Goal: Check status

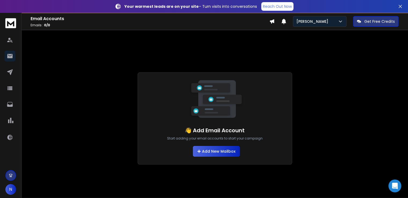
click at [325, 22] on p "[PERSON_NAME]" at bounding box center [314, 21] width 34 height 5
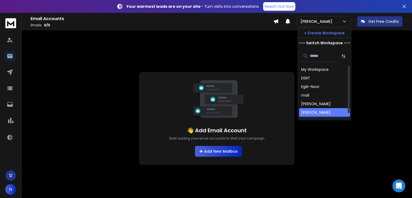
click at [324, 118] on div "CloseX (Nur)" at bounding box center [314, 120] width 24 height 5
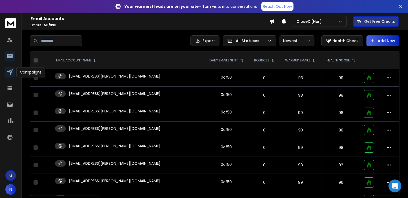
click at [10, 71] on icon at bounding box center [10, 72] width 6 height 6
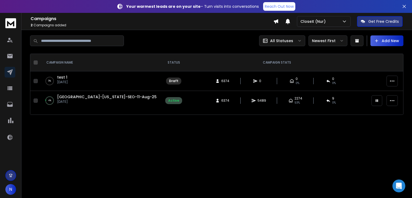
click at [99, 93] on td "4 % USA-California-SEO-11-Aug-25 9 days ago" at bounding box center [101, 101] width 122 height 20
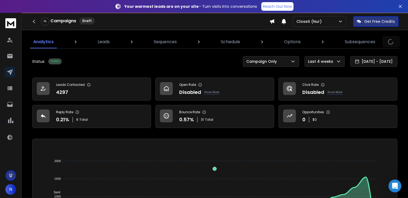
click at [130, 60] on div "Status: Active Campaign Only Last 4 weeks 19 Jul 2025 - 16 Aug 2025" at bounding box center [214, 61] width 365 height 11
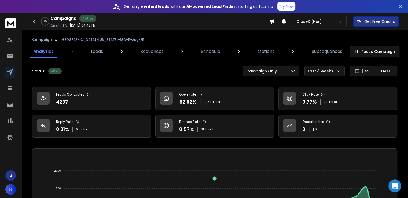
click at [173, 20] on div "4 % Campaigns Active Created At: Aug 07, 2025, 04:48 PM CloseX (Nur) Get Free C…" at bounding box center [204, 21] width 408 height 17
click at [193, 24] on div "4 % Campaigns Active Created At: Aug 07, 2025, 04:48 PM CloseX (Nur) Get Free C…" at bounding box center [204, 21] width 408 height 17
